Goal: Task Accomplishment & Management: Complete application form

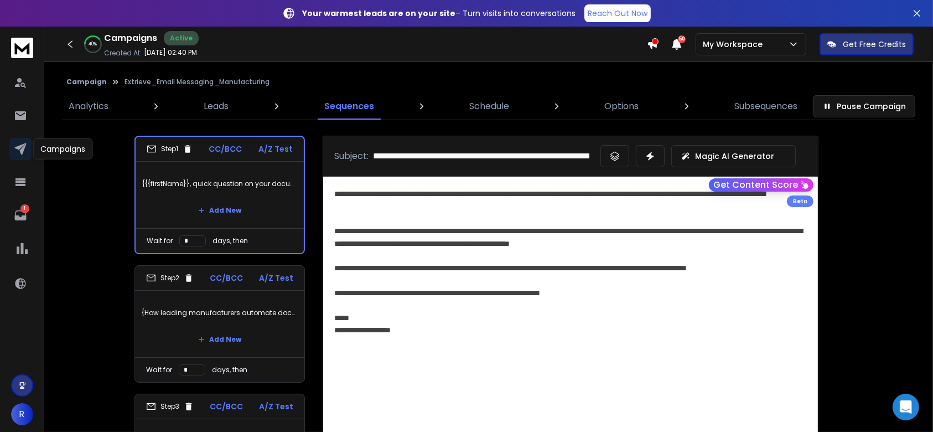
click at [21, 147] on icon at bounding box center [20, 149] width 12 height 12
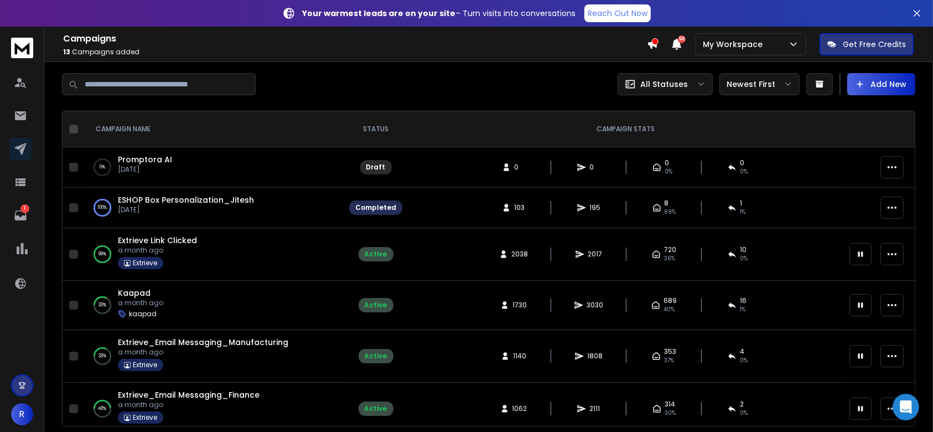
click at [136, 292] on span "Kaapad" at bounding box center [134, 292] width 33 height 11
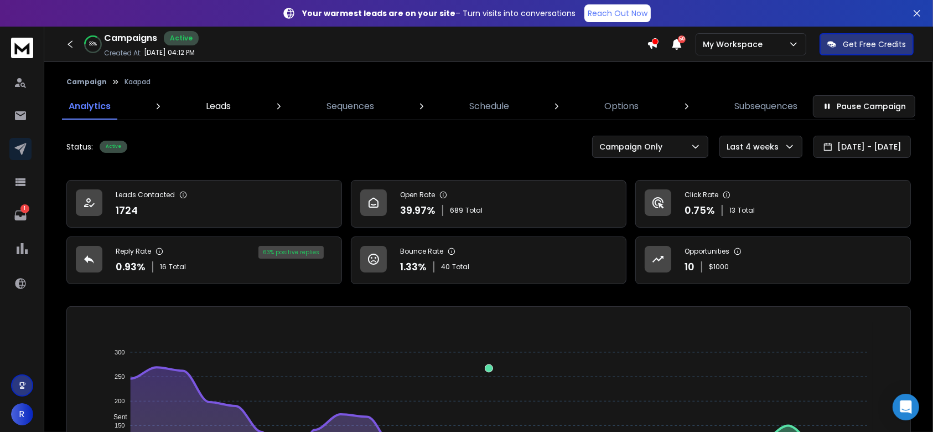
click at [210, 106] on p "Leads" at bounding box center [218, 106] width 25 height 13
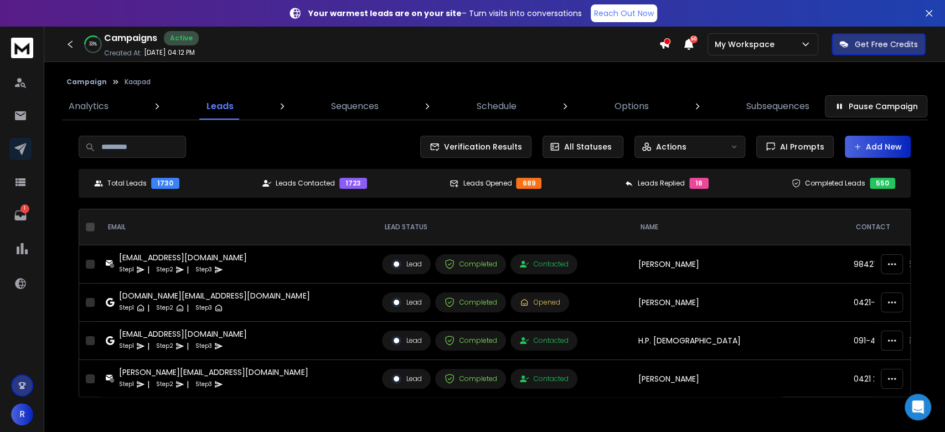
click at [895, 152] on button "Add New" at bounding box center [878, 147] width 66 height 22
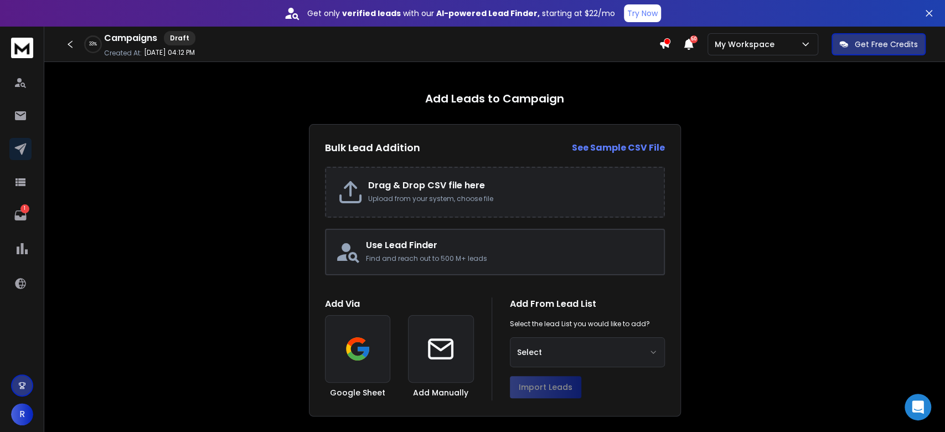
click at [495, 180] on h2 "Drag & Drop CSV file here" at bounding box center [510, 185] width 285 height 13
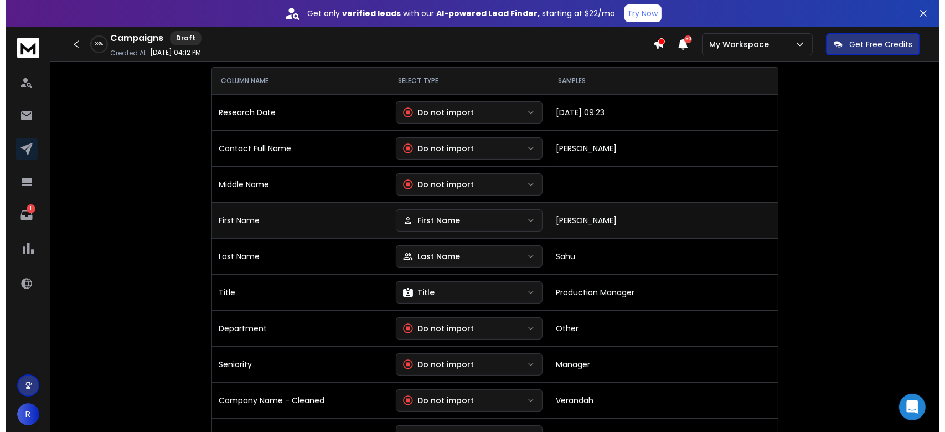
scroll to position [147, 0]
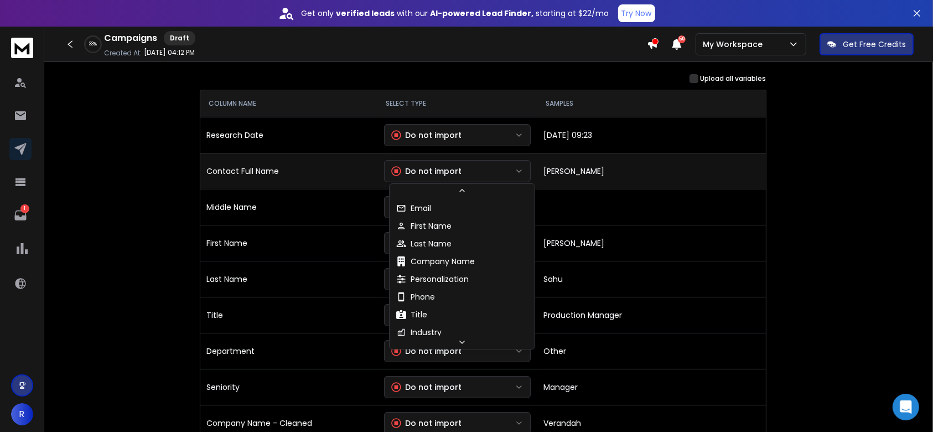
click at [474, 170] on button "Do not import" at bounding box center [457, 171] width 147 height 22
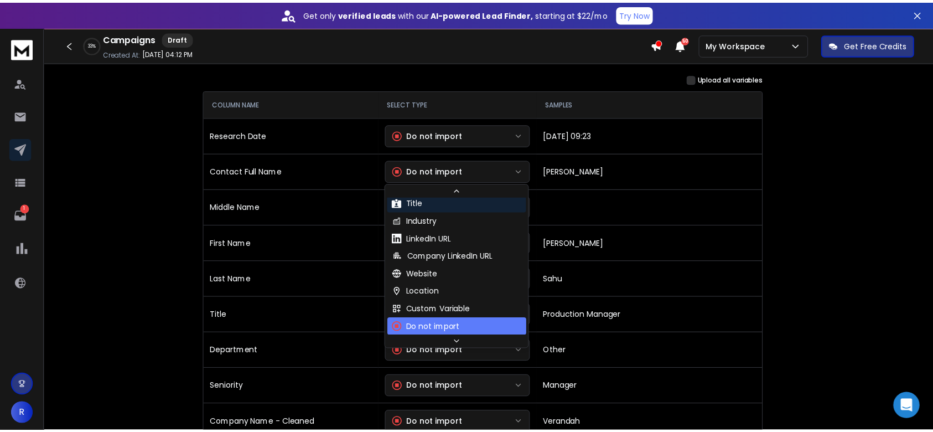
scroll to position [94, 0]
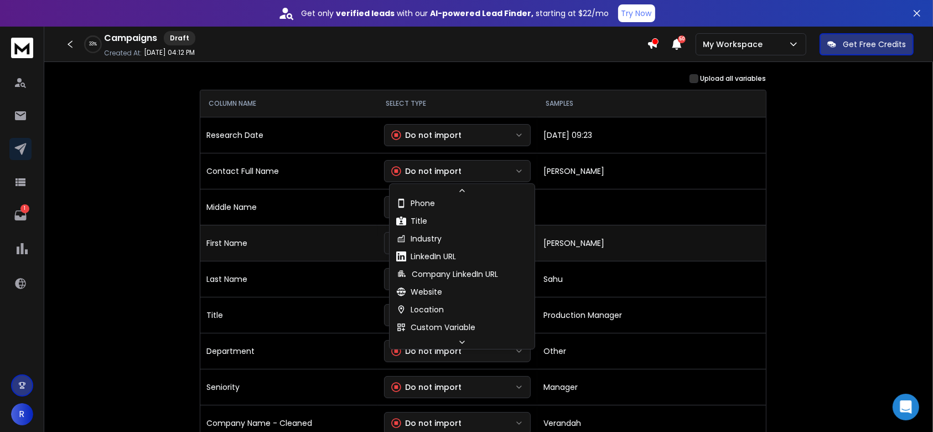
click at [650, 227] on td "Pitamber" at bounding box center [651, 243] width 229 height 36
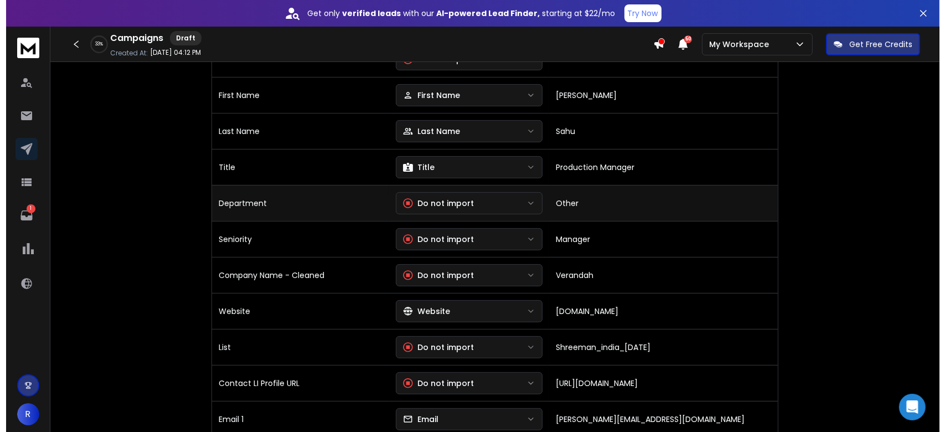
scroll to position [369, 0]
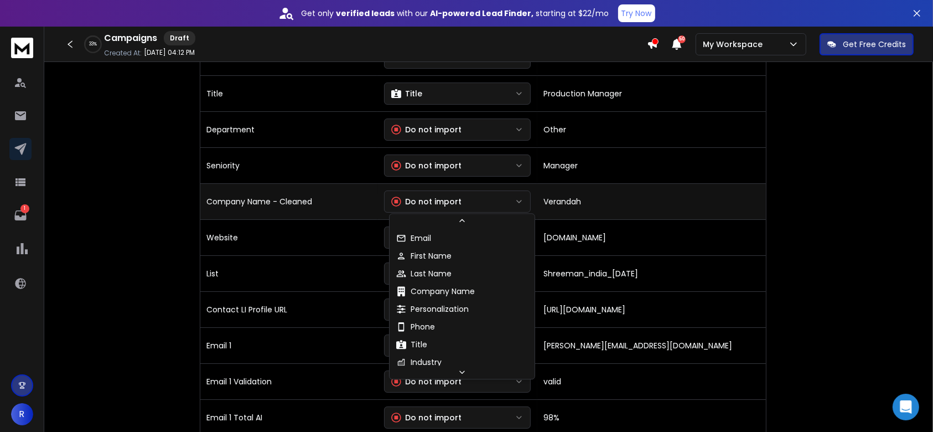
click at [494, 200] on button "Do not import" at bounding box center [457, 201] width 147 height 22
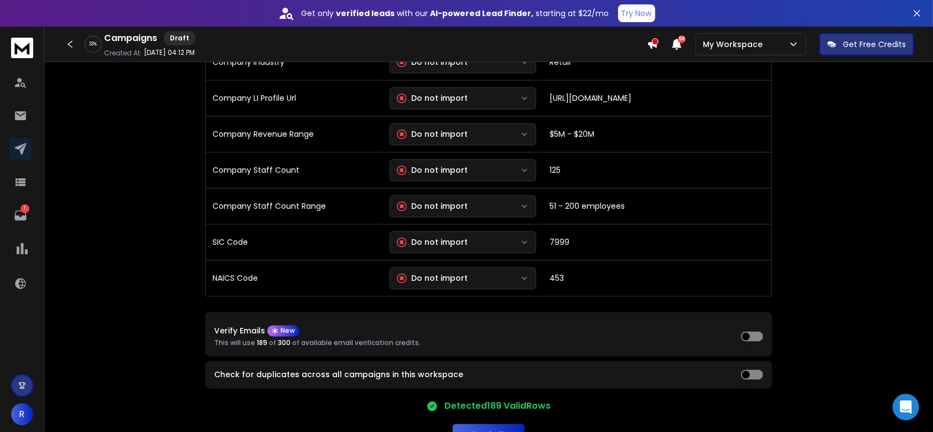
scroll to position [2154, 0]
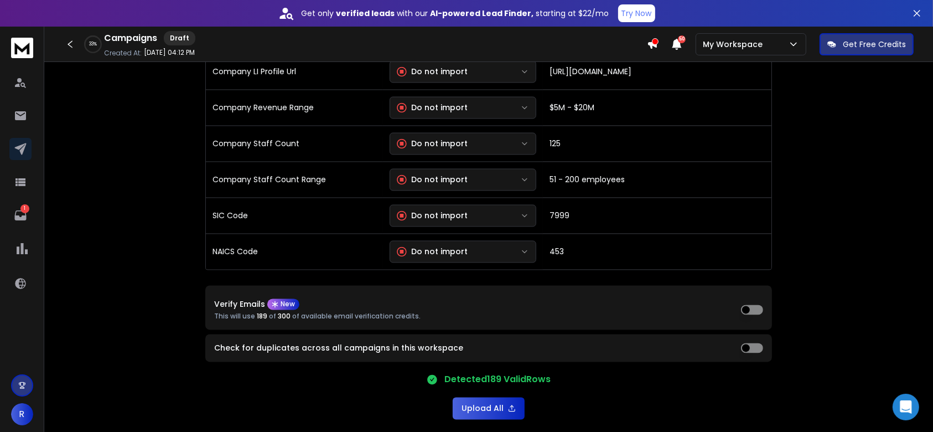
click at [503, 400] on button "Upload All" at bounding box center [489, 408] width 72 height 22
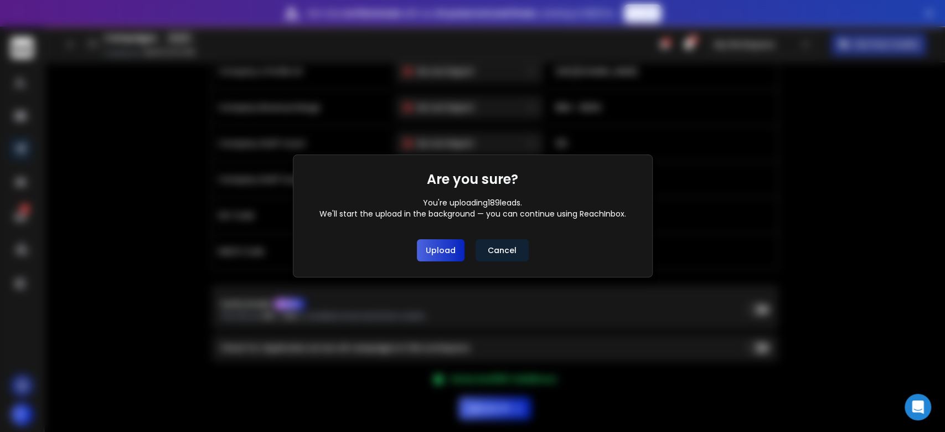
click at [516, 254] on button "Cancel" at bounding box center [501, 250] width 53 height 22
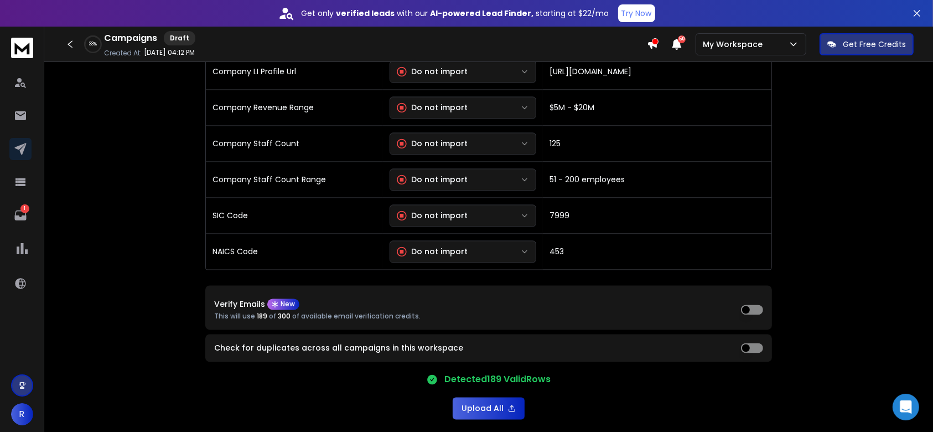
click at [494, 403] on button "Upload All" at bounding box center [489, 408] width 72 height 22
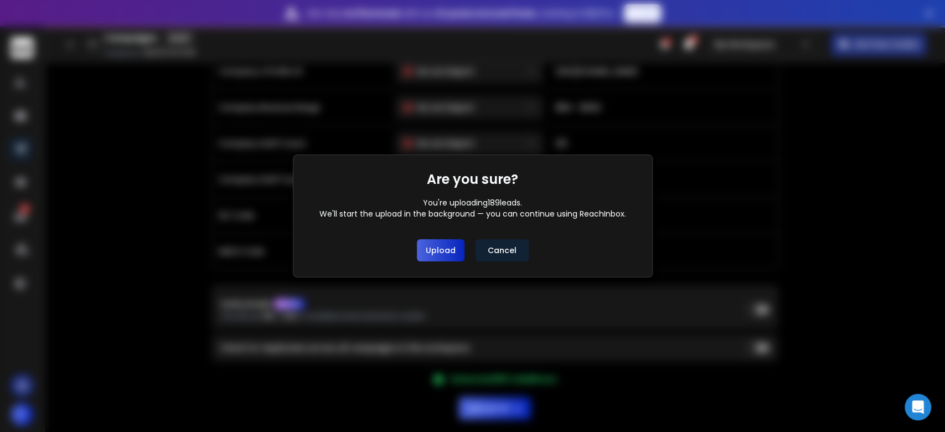
click at [444, 248] on button "Upload" at bounding box center [441, 250] width 48 height 22
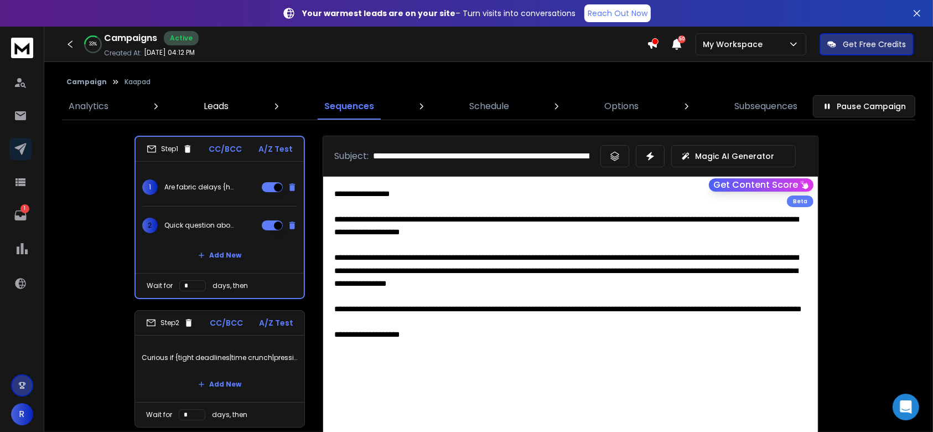
click at [217, 107] on p "Leads" at bounding box center [216, 106] width 25 height 13
